Goal: Communication & Community: Answer question/provide support

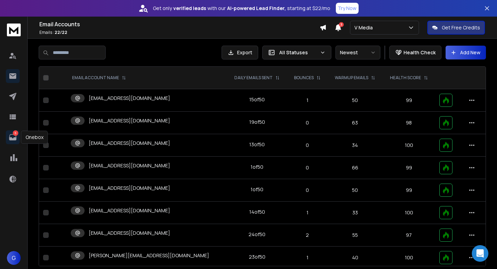
click at [17, 136] on link "5" at bounding box center [13, 137] width 14 height 14
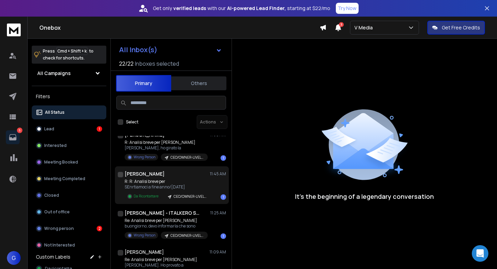
scroll to position [50, 0]
click at [131, 221] on p "Re: Analisi breve per [PERSON_NAME]" at bounding box center [166, 220] width 83 height 6
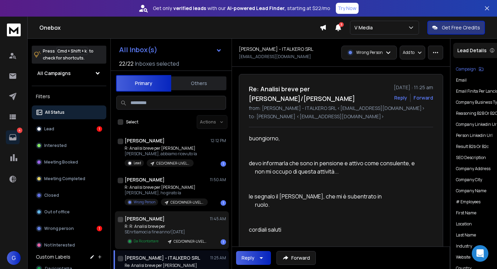
scroll to position [0, 0]
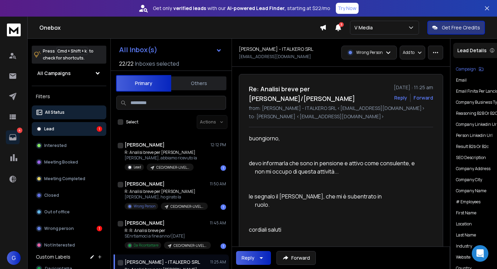
click at [79, 129] on button "Lead 1" at bounding box center [69, 129] width 75 height 14
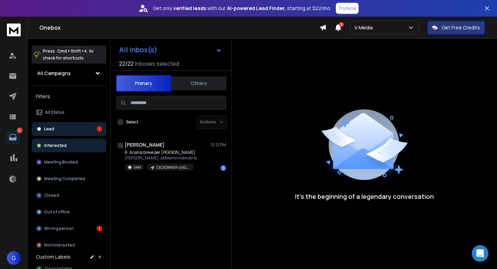
click at [78, 143] on button "Interested" at bounding box center [69, 145] width 75 height 14
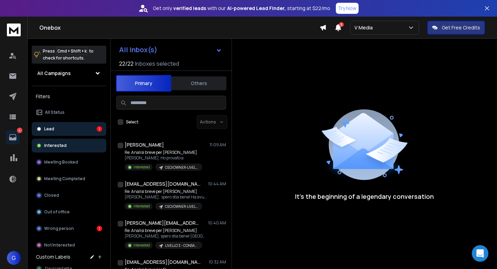
click at [78, 133] on button "Lead 1" at bounding box center [69, 129] width 75 height 14
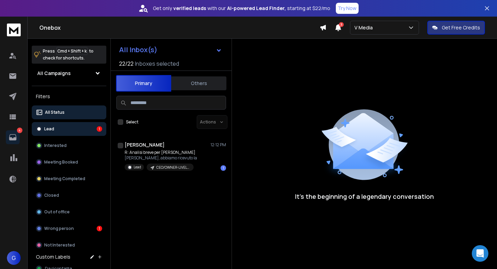
click at [75, 115] on button "All Status" at bounding box center [69, 112] width 75 height 14
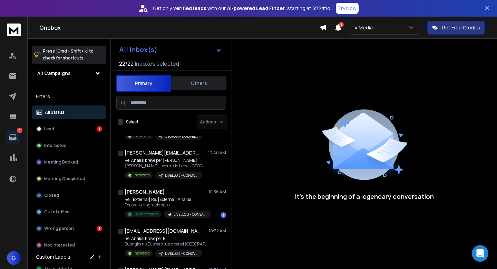
scroll to position [226, 0]
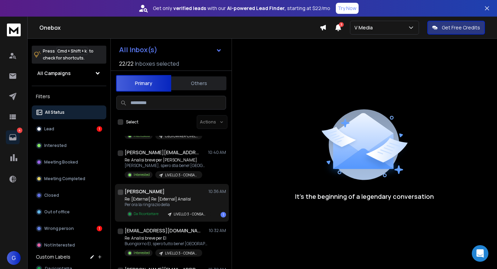
click at [163, 200] on p "Re: [External] Re: [External] Analisi" at bounding box center [166, 199] width 83 height 6
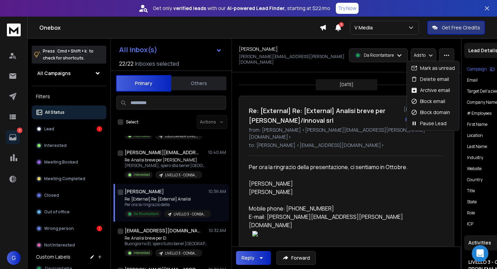
click at [449, 55] on icon "button" at bounding box center [446, 55] width 5 height 1
click at [322, 187] on p "[PERSON_NAME]" at bounding box center [344, 191] width 190 height 8
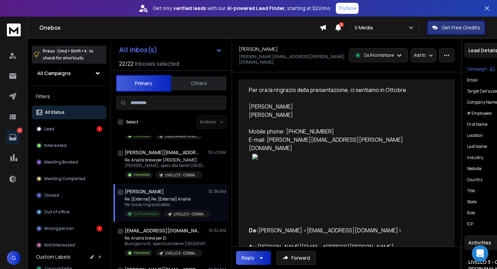
scroll to position [0, 0]
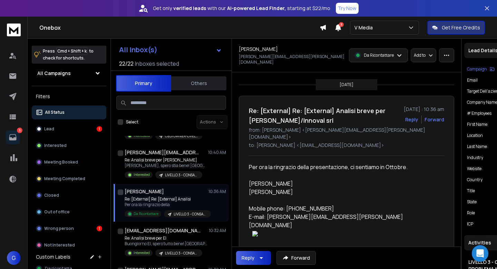
click at [249, 256] on div "Reply" at bounding box center [248, 257] width 13 height 7
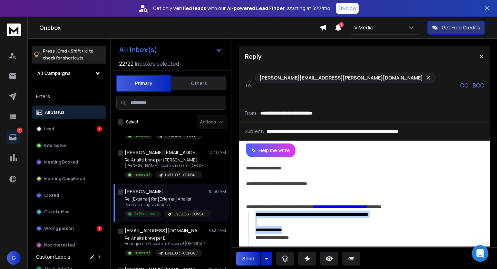
drag, startPoint x: 255, startPoint y: 201, endPoint x: 288, endPoint y: 218, distance: 36.4
copy div "**********"
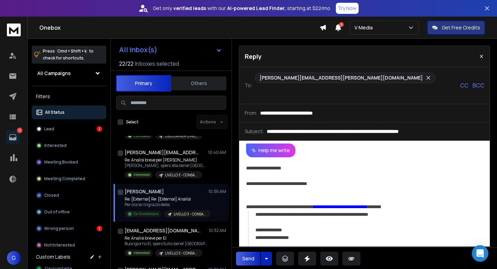
click at [320, 179] on div "**********" at bounding box center [363, 183] width 235 height 8
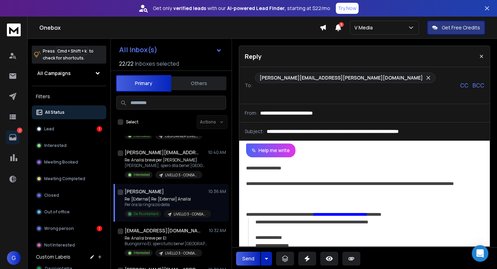
click at [316, 179] on div "**********" at bounding box center [363, 187] width 235 height 16
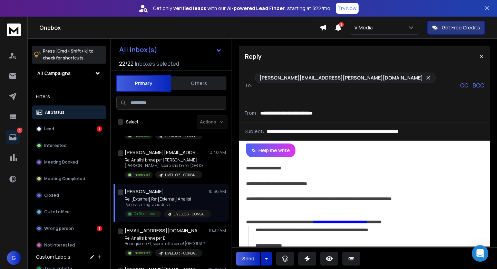
click at [433, 195] on div "**********" at bounding box center [363, 199] width 235 height 8
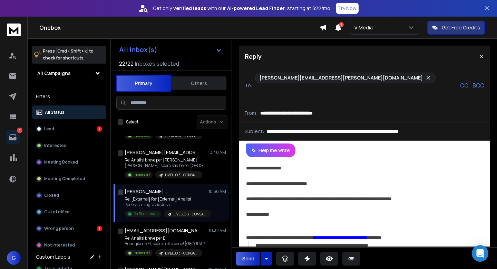
click at [247, 258] on button "Send" at bounding box center [248, 258] width 24 height 14
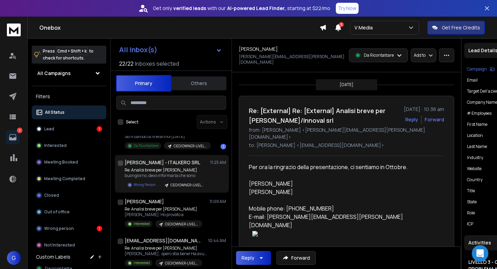
scroll to position [110, 0]
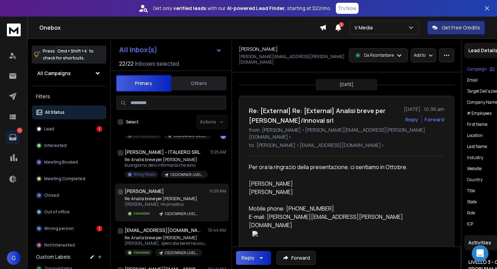
click at [182, 198] on p "Re: Analisi breve per [PERSON_NAME]" at bounding box center [164, 199] width 78 height 6
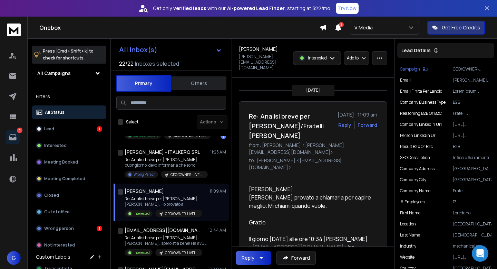
click at [380, 55] on icon "button" at bounding box center [380, 58] width 6 height 6
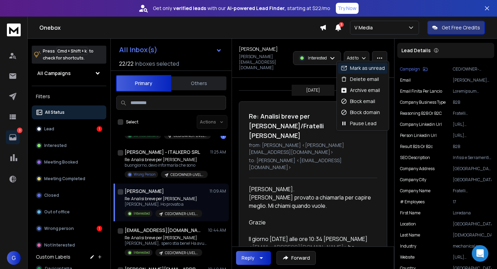
click at [368, 69] on div "Mark as unread" at bounding box center [363, 68] width 44 height 7
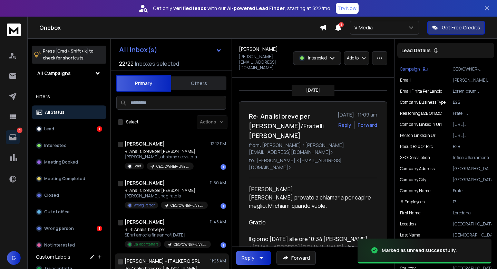
scroll to position [0, 0]
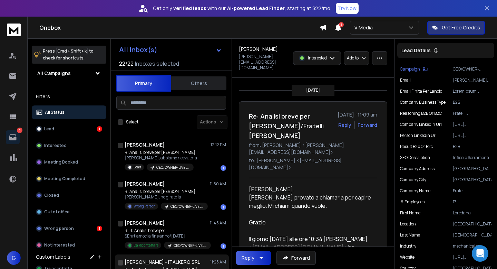
click at [184, 147] on div "[PERSON_NAME] 12:12 PM" at bounding box center [175, 144] width 101 height 7
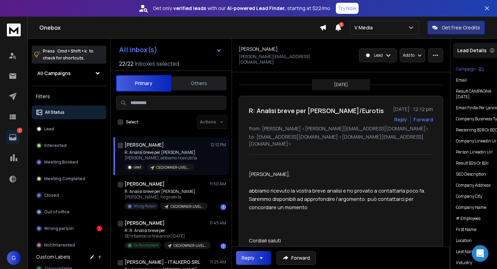
click at [439, 52] on icon "button" at bounding box center [435, 55] width 6 height 6
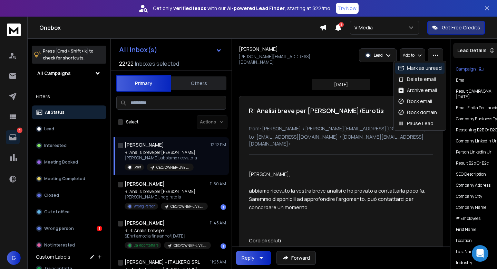
click at [424, 68] on div "Mark as unread" at bounding box center [420, 68] width 44 height 7
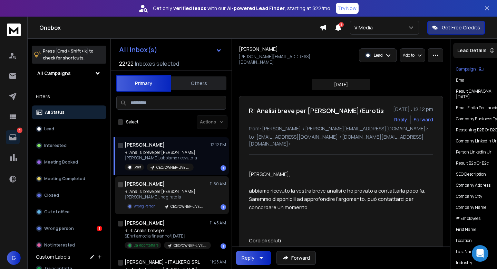
click at [181, 195] on p "[PERSON_NAME], ho girato la" at bounding box center [166, 197] width 83 height 6
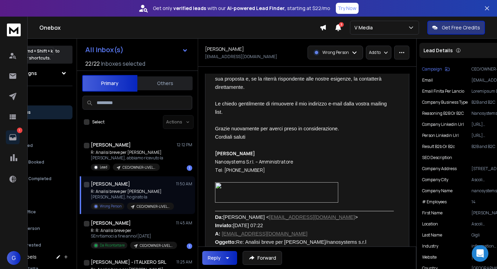
scroll to position [0, 57]
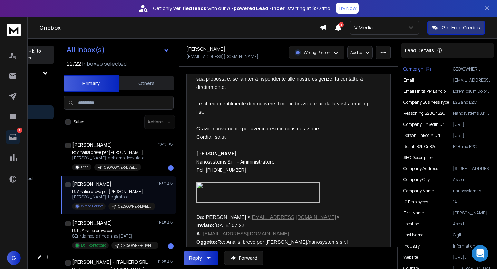
click at [165, 186] on p "11:50 AM" at bounding box center [165, 184] width 16 height 6
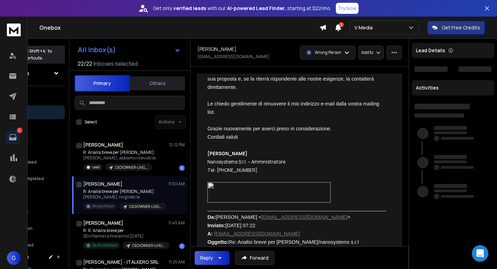
scroll to position [0, 43]
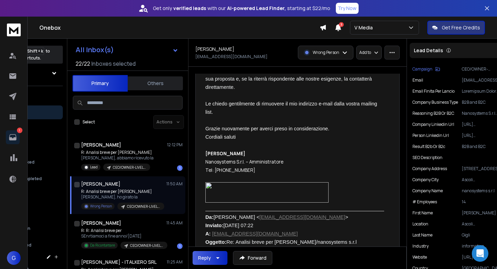
click at [395, 57] on button "button" at bounding box center [391, 53] width 15 height 14
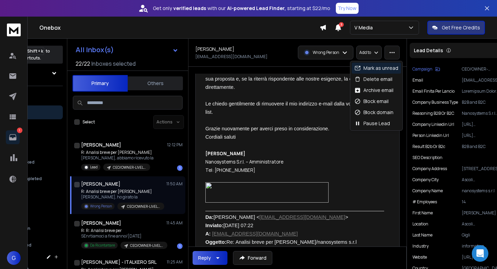
click at [376, 70] on div "Mark as unread" at bounding box center [376, 68] width 44 height 7
